Goal: Information Seeking & Learning: Learn about a topic

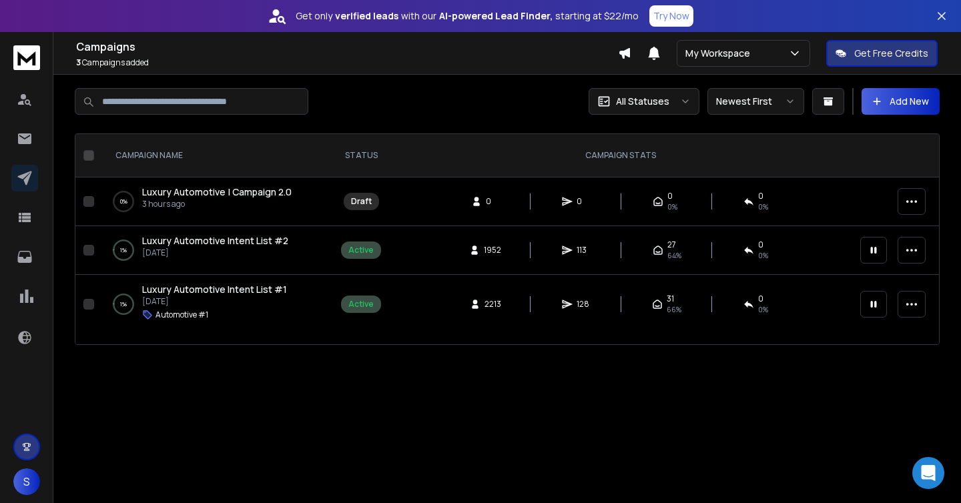
click at [380, 355] on div "Campaigns 3 Campaigns Added All Statuses Newest First Add New CAMPAIGN NAME STA…" at bounding box center [507, 339] width 865 height 503
drag, startPoint x: 0, startPoint y: 0, endPoint x: 380, endPoint y: 355, distance: 519.9
click at [250, 243] on span "Luxury Automotive Intent List #2" at bounding box center [215, 240] width 146 height 13
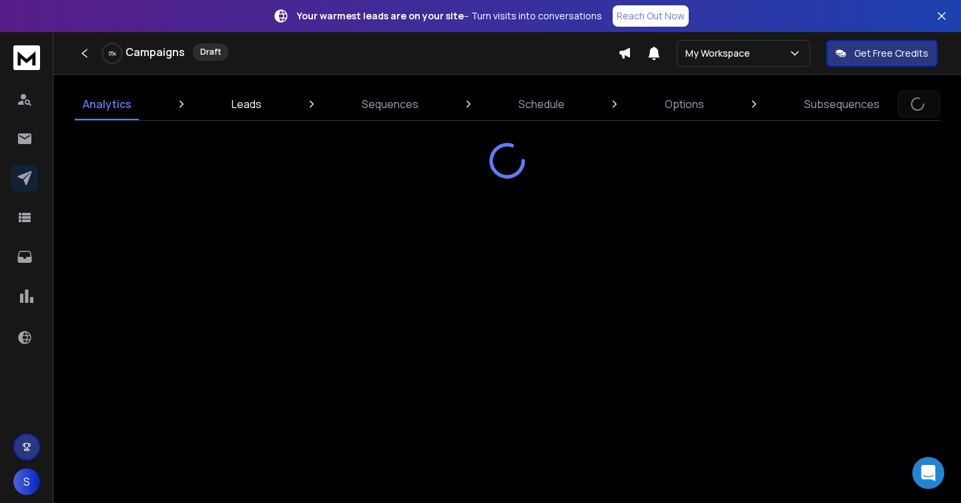
click at [246, 105] on p "Leads" at bounding box center [247, 104] width 30 height 16
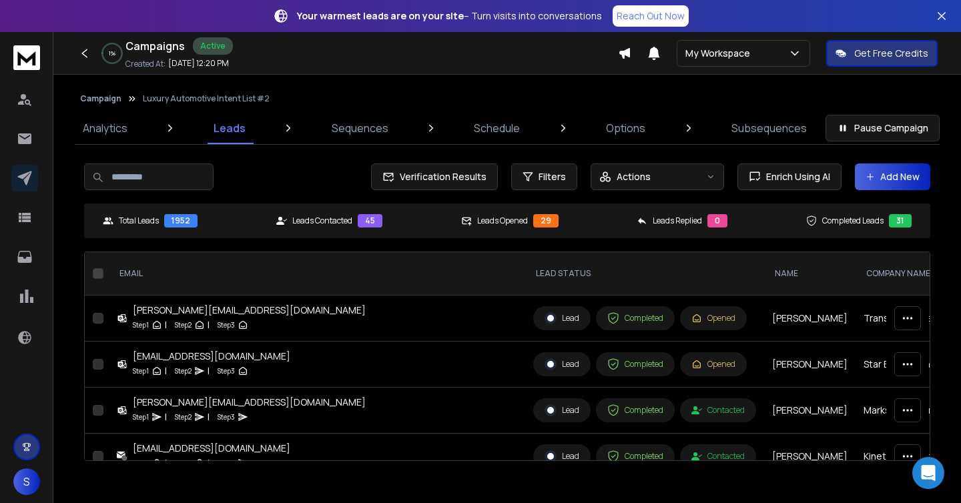
click at [206, 310] on div "[PERSON_NAME][EMAIL_ADDRESS][DOMAIN_NAME]" at bounding box center [249, 310] width 233 height 13
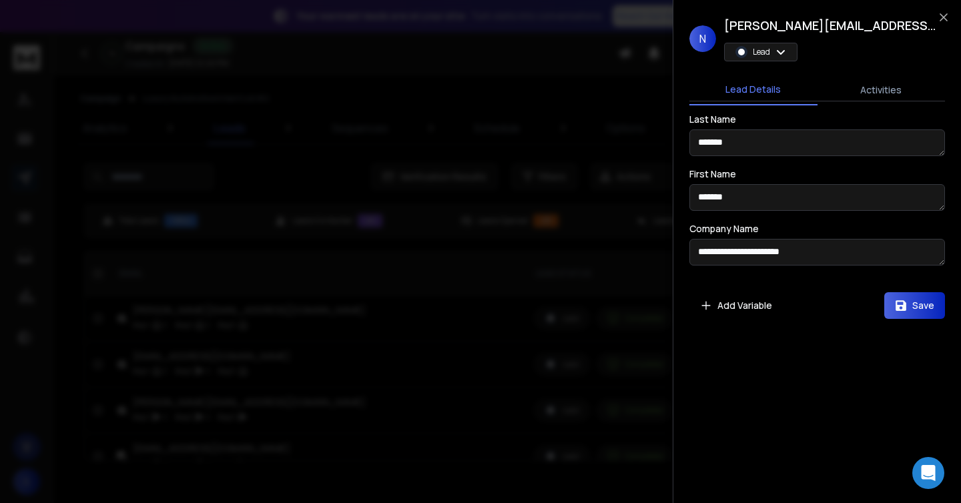
drag, startPoint x: 826, startPoint y: 249, endPoint x: 681, endPoint y: 250, distance: 145.5
click at [681, 250] on div "**********" at bounding box center [817, 251] width 288 height 503
click at [341, 123] on div at bounding box center [480, 251] width 961 height 503
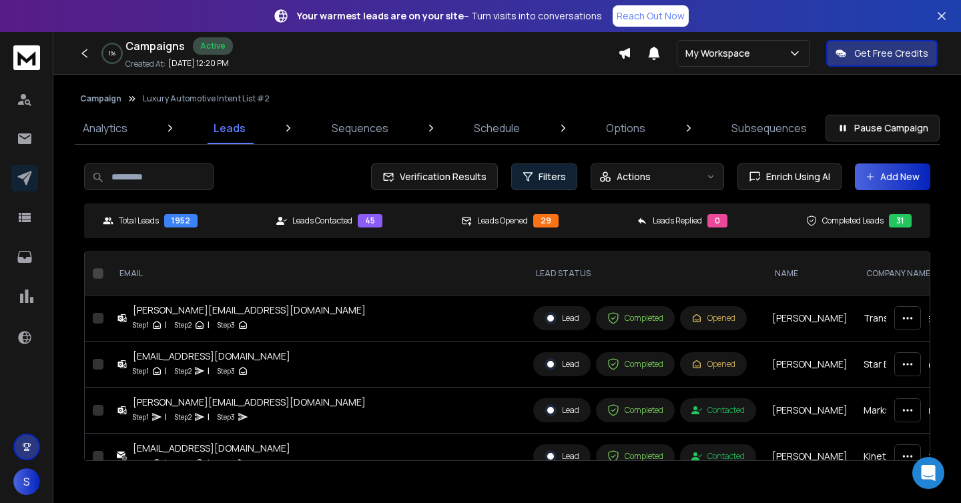
click at [539, 176] on span "Filters" at bounding box center [552, 176] width 27 height 13
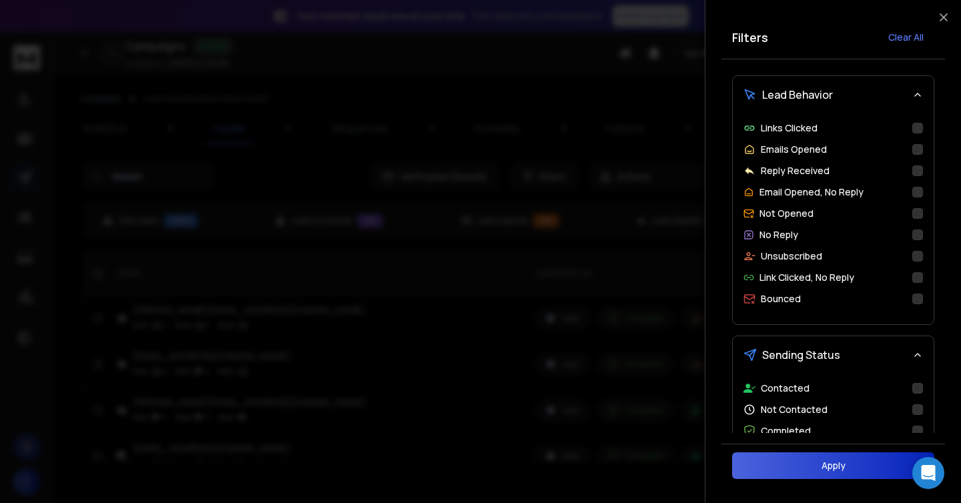
click at [920, 148] on button "Emails Opened" at bounding box center [917, 149] width 11 height 11
click at [832, 464] on button "Apply" at bounding box center [833, 465] width 202 height 27
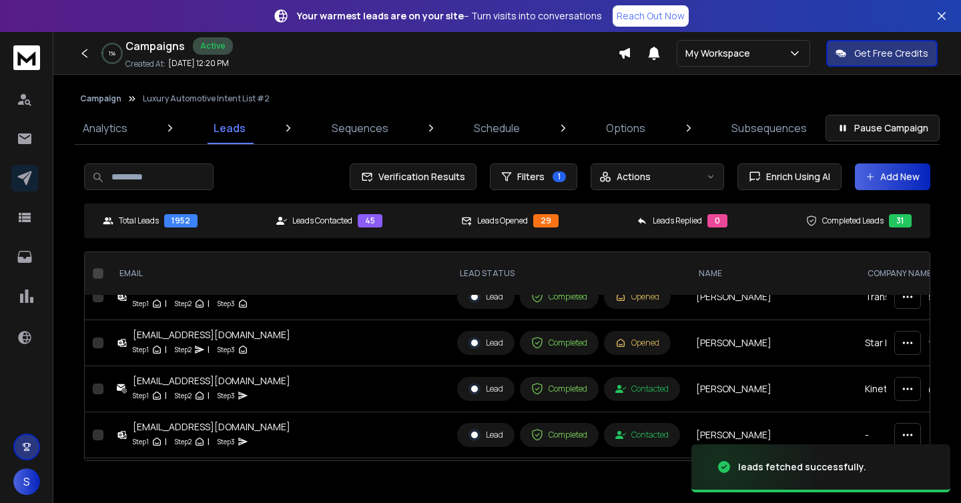
scroll to position [22, 0]
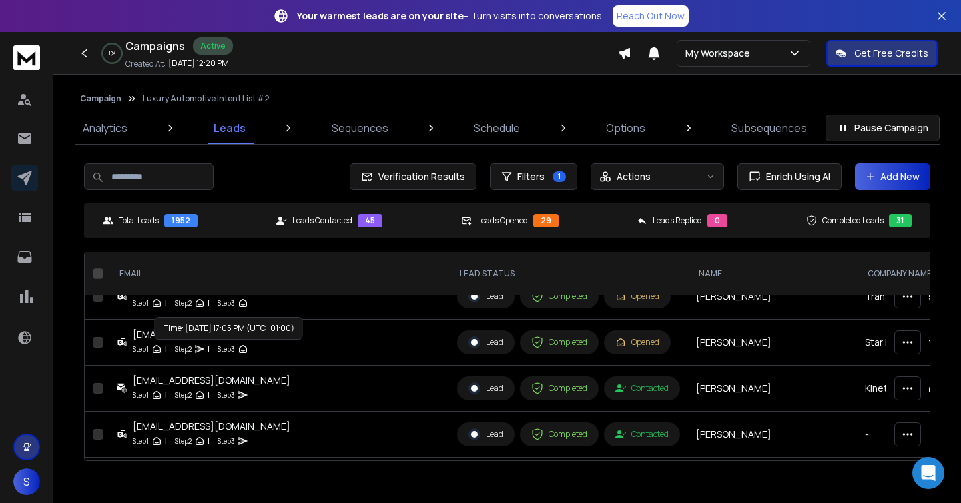
click at [272, 340] on div "[EMAIL_ADDRESS][DOMAIN_NAME] Step 1 | Step 2 | Step 3" at bounding box center [279, 342] width 324 height 29
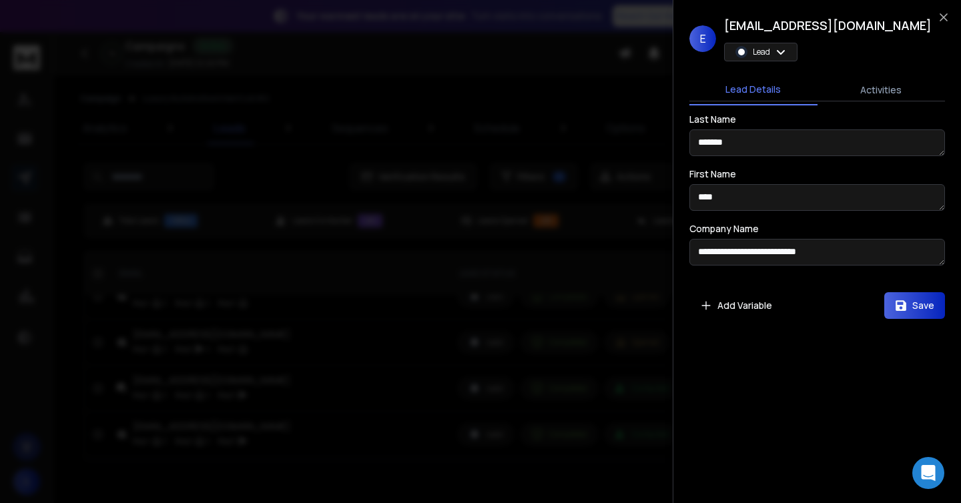
click at [739, 148] on textarea "*******" at bounding box center [817, 142] width 256 height 27
drag, startPoint x: 840, startPoint y: 254, endPoint x: 615, endPoint y: 254, distance: 224.9
click at [615, 254] on body "Your warmest leads are on your site – Turn visits into conversations Reach Out …" at bounding box center [480, 251] width 961 height 503
click at [464, 311] on div at bounding box center [480, 251] width 961 height 503
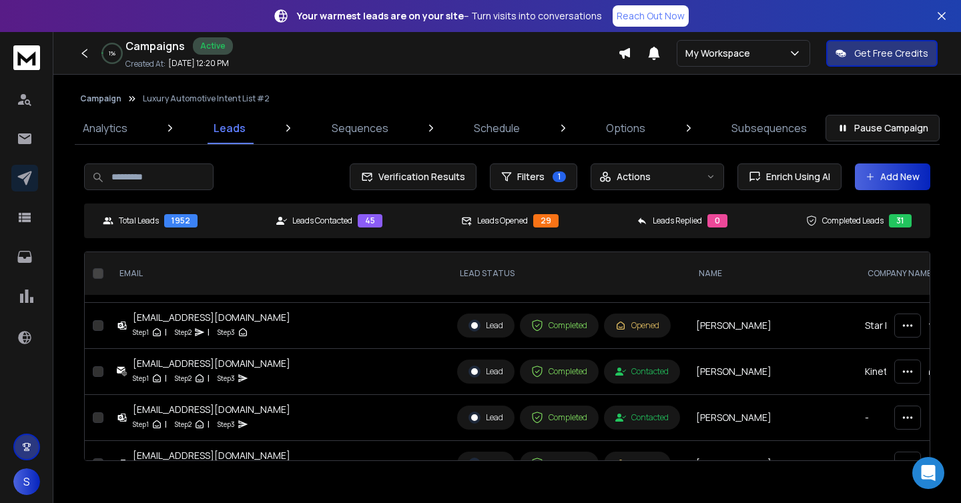
scroll to position [0, 0]
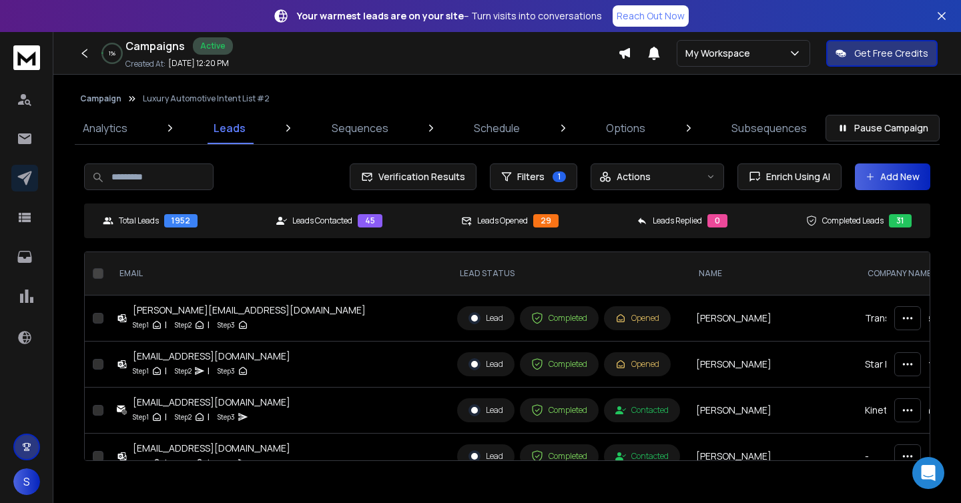
click at [514, 220] on p "Leads Opened" at bounding box center [502, 221] width 51 height 11
click at [532, 170] on span "Filters" at bounding box center [530, 176] width 27 height 13
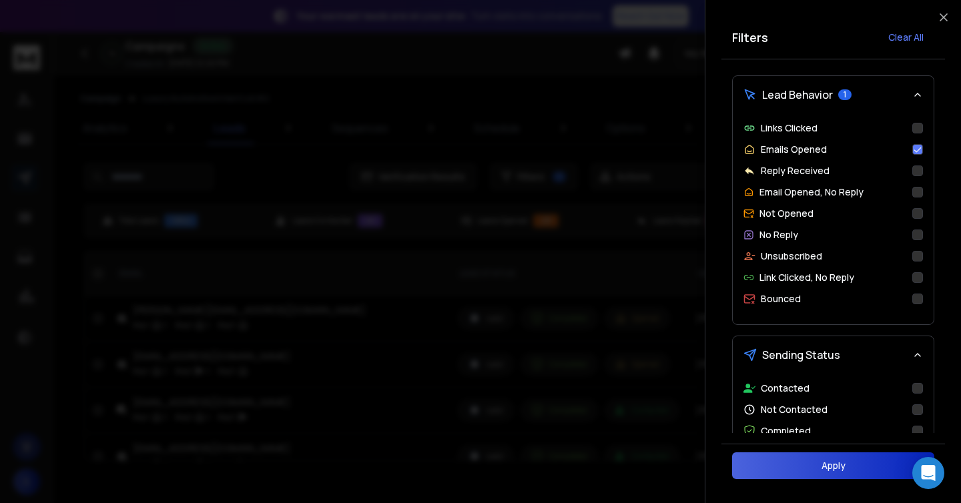
click at [481, 276] on div at bounding box center [480, 251] width 961 height 503
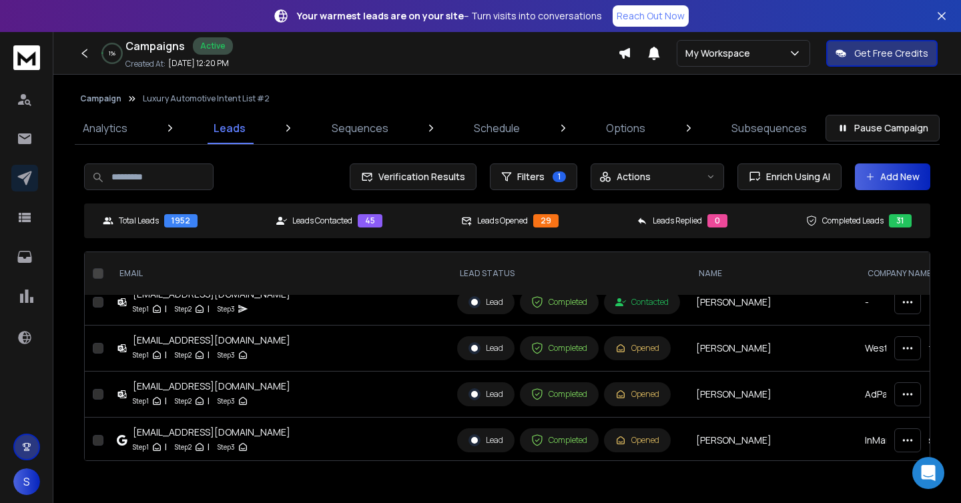
scroll to position [149, 0]
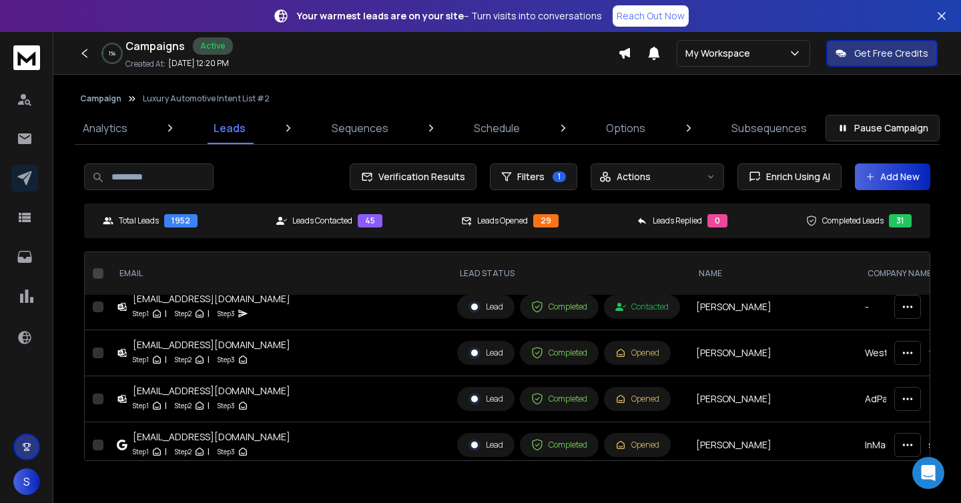
click at [298, 344] on div "[EMAIL_ADDRESS][DOMAIN_NAME] Step 1 | Step 2 | Step 3" at bounding box center [279, 352] width 324 height 29
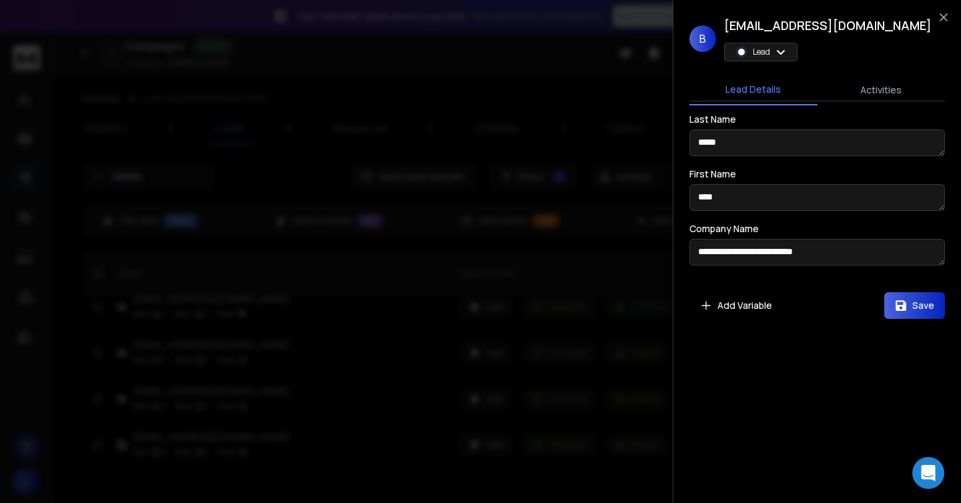
click at [853, 257] on textarea "**********" at bounding box center [817, 252] width 256 height 27
click at [267, 140] on div at bounding box center [480, 251] width 961 height 503
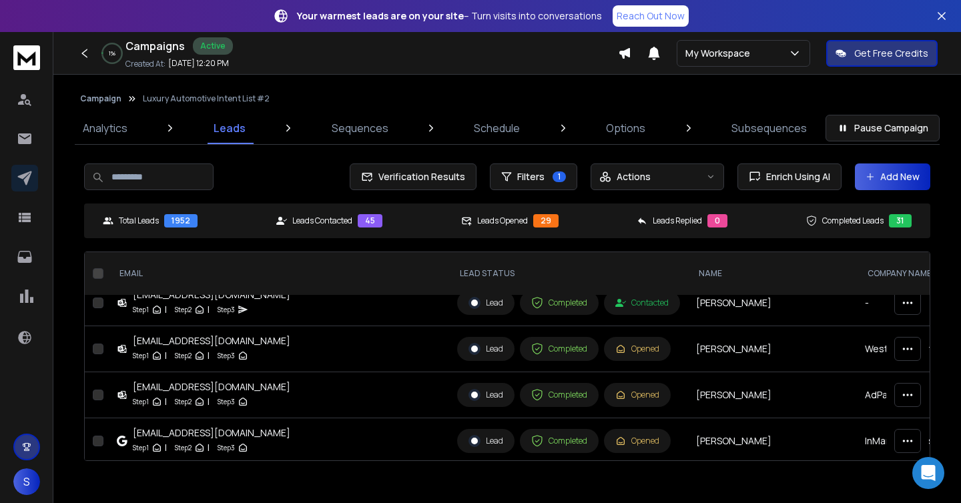
scroll to position [155, 0]
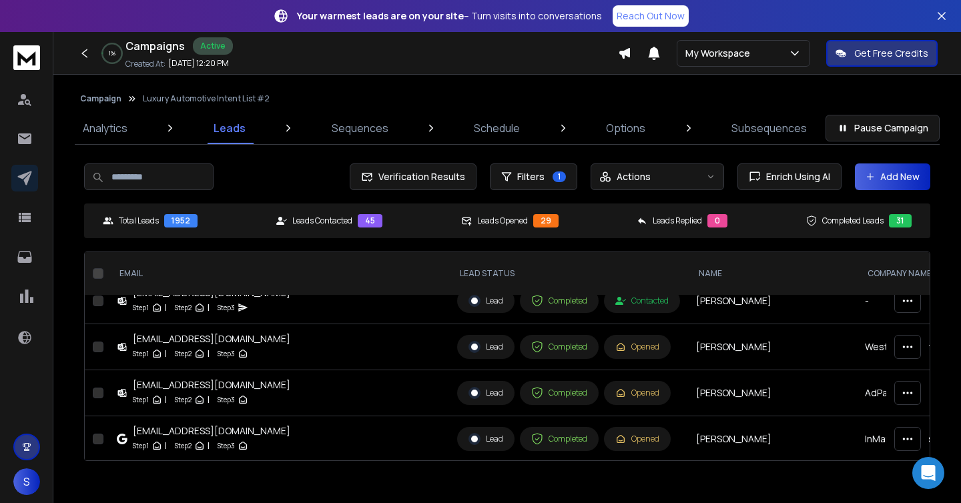
click at [292, 387] on div "[EMAIL_ADDRESS][DOMAIN_NAME] Step 1 | Step 2 | Step 3" at bounding box center [279, 392] width 324 height 29
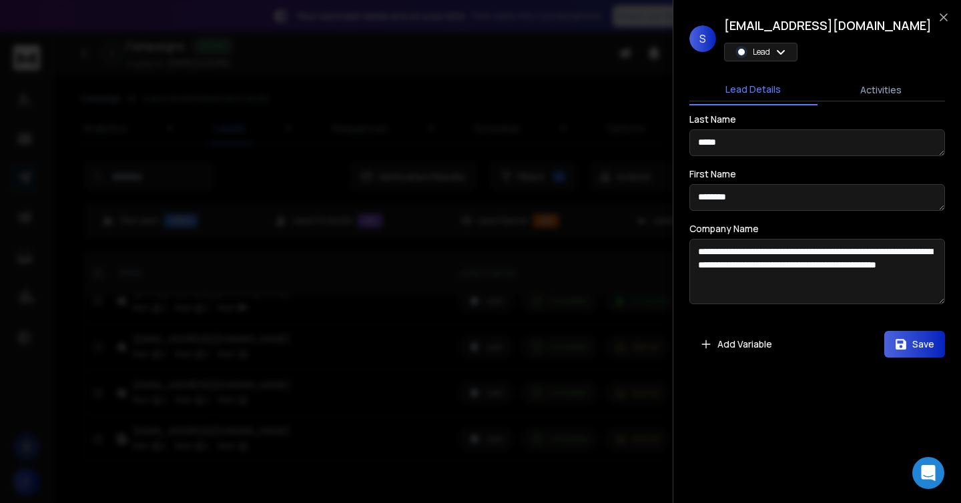
click at [734, 146] on textarea "*****" at bounding box center [817, 142] width 256 height 27
click at [746, 198] on textarea "********" at bounding box center [817, 197] width 256 height 27
click at [532, 88] on div at bounding box center [480, 251] width 961 height 503
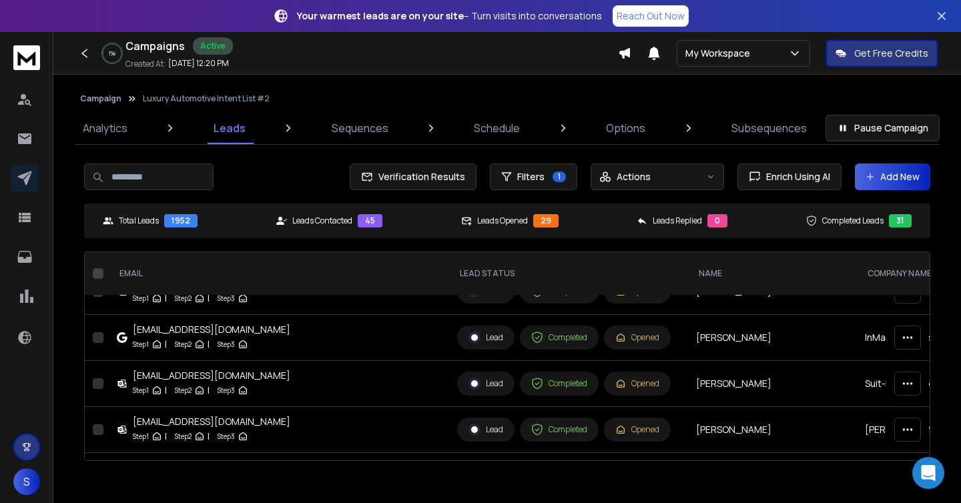
scroll to position [266, 0]
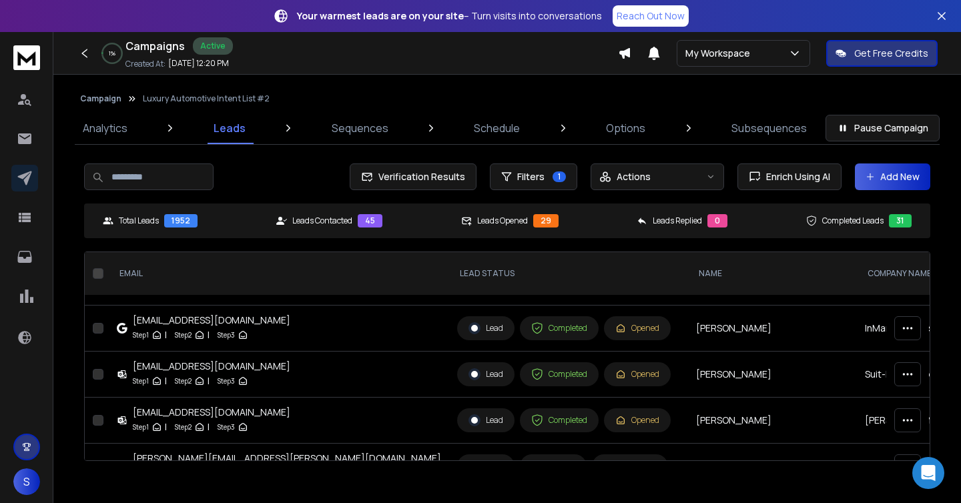
click at [288, 330] on div "[EMAIL_ADDRESS][DOMAIN_NAME] Step 1 | Step 2 | Step 3" at bounding box center [279, 328] width 324 height 29
